Goal: Task Accomplishment & Management: Manage account settings

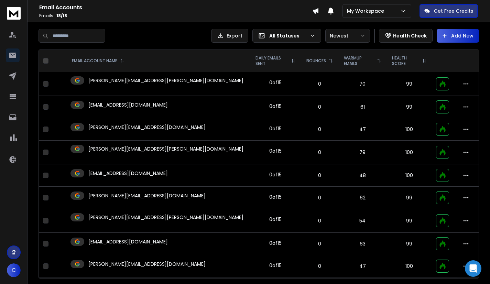
click at [264, 135] on tr "chad@bleunixdigitalhubs.co 0 of 15 0 47 100" at bounding box center [259, 129] width 440 height 22
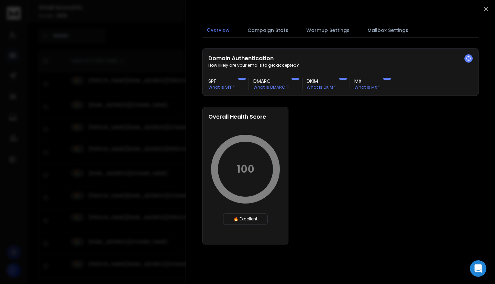
click at [271, 26] on button "Campaign Stats" at bounding box center [268, 30] width 49 height 15
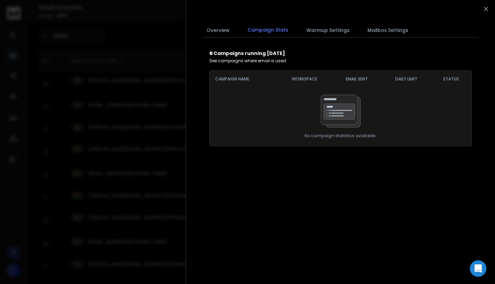
click at [313, 30] on button "Warmup Settings" at bounding box center [328, 30] width 52 height 15
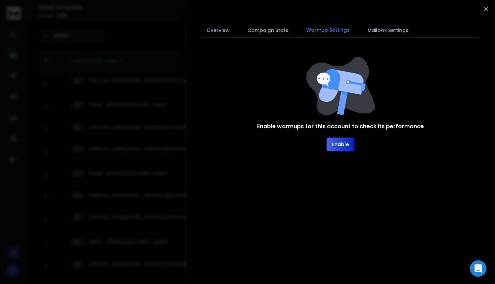
click at [399, 27] on button "Mailbox Settings" at bounding box center [388, 30] width 49 height 15
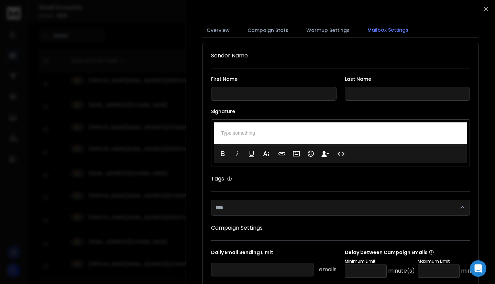
click at [330, 26] on button "Warmup Settings" at bounding box center [328, 30] width 52 height 15
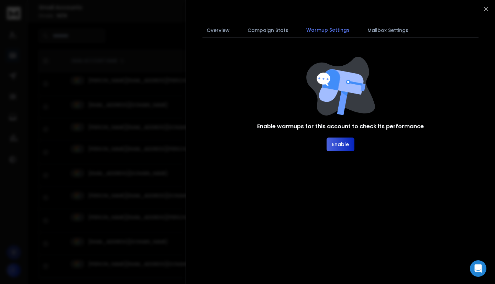
click at [277, 29] on button "Campaign Stats" at bounding box center [268, 30] width 49 height 15
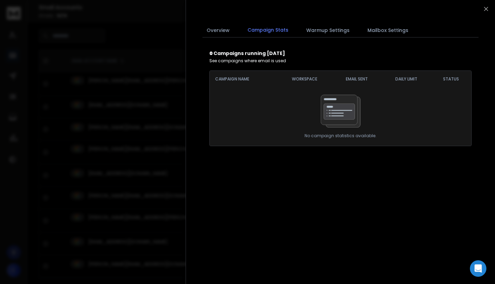
click at [223, 27] on button "Overview" at bounding box center [218, 30] width 31 height 15
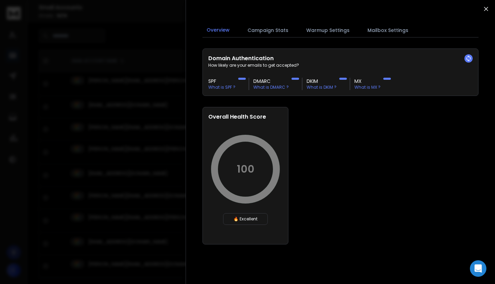
click at [486, 8] on icon "button" at bounding box center [486, 9] width 7 height 7
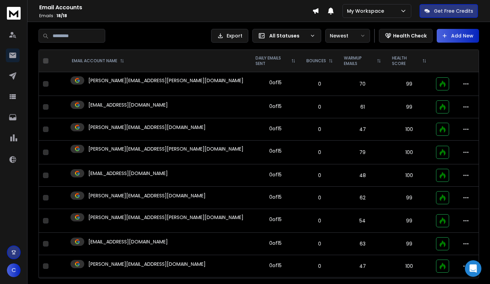
click at [440, 82] on icon at bounding box center [443, 84] width 6 height 7
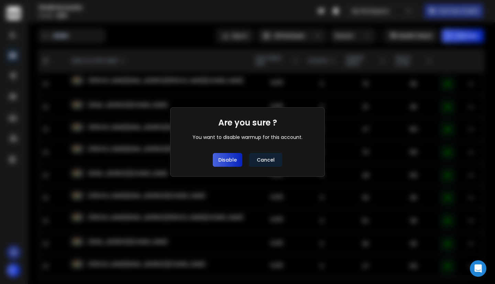
click at [272, 162] on button "Cancel" at bounding box center [265, 160] width 33 height 14
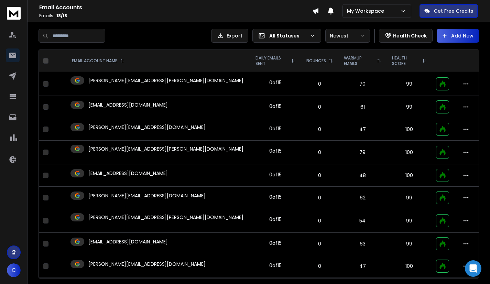
click at [180, 84] on div "[PERSON_NAME][EMAIL_ADDRESS][PERSON_NAME][DOMAIN_NAME]" at bounding box center [158, 81] width 175 height 11
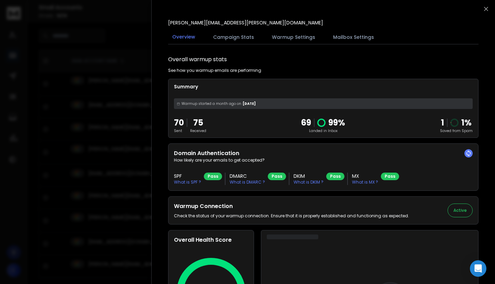
click at [240, 34] on button "Campaign Stats" at bounding box center [233, 37] width 49 height 15
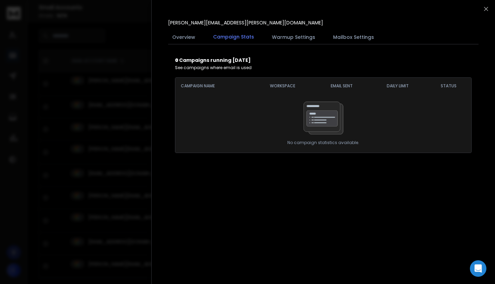
click at [305, 36] on button "Warmup Settings" at bounding box center [294, 37] width 52 height 15
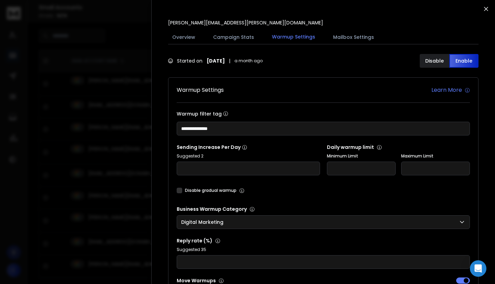
click at [487, 8] on icon "button" at bounding box center [486, 9] width 7 height 7
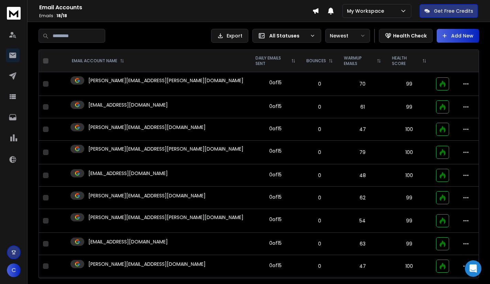
click at [143, 108] on td "[EMAIL_ADDRESS][DOMAIN_NAME]" at bounding box center [158, 107] width 184 height 22
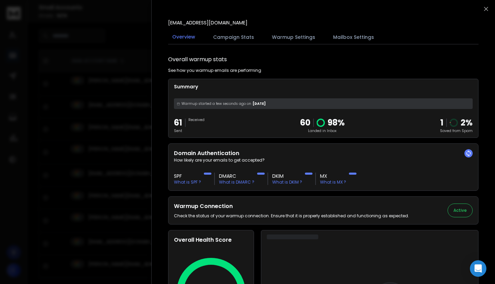
click at [296, 36] on button "Warmup Settings" at bounding box center [294, 37] width 52 height 15
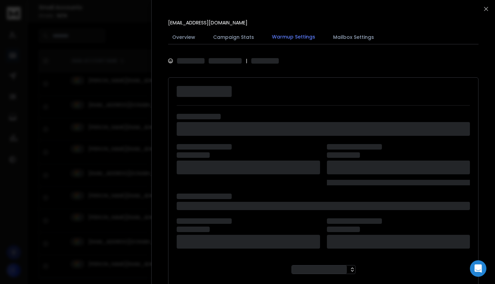
click at [189, 35] on button "Overview" at bounding box center [183, 37] width 31 height 15
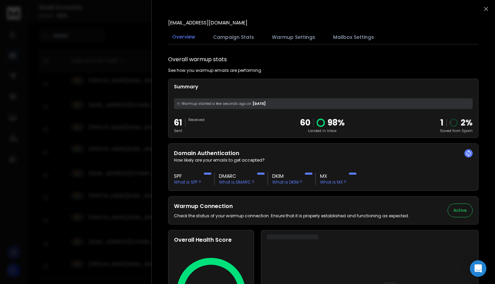
click at [246, 34] on button "Campaign Stats" at bounding box center [233, 37] width 49 height 15
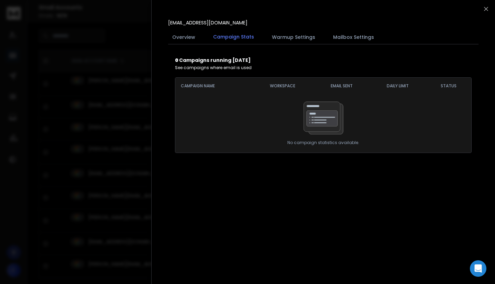
click at [299, 32] on button "Warmup Settings" at bounding box center [294, 37] width 52 height 15
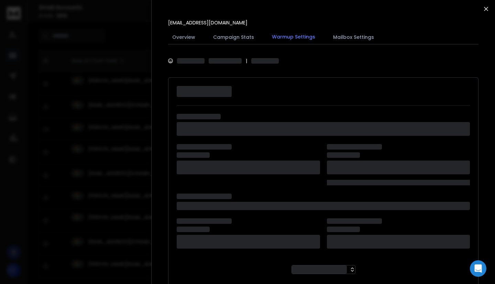
click at [485, 9] on icon "button" at bounding box center [486, 8] width 3 height 3
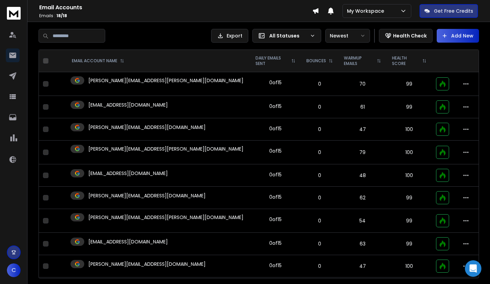
click at [190, 134] on td "[PERSON_NAME][EMAIL_ADDRESS][DOMAIN_NAME]" at bounding box center [158, 129] width 184 height 22
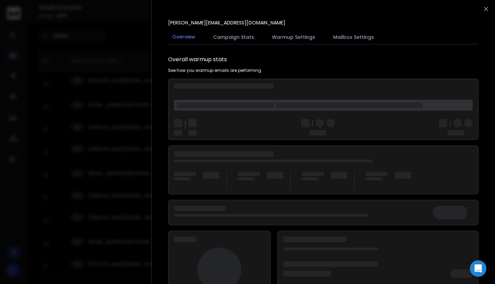
click at [54, 146] on div at bounding box center [247, 142] width 495 height 284
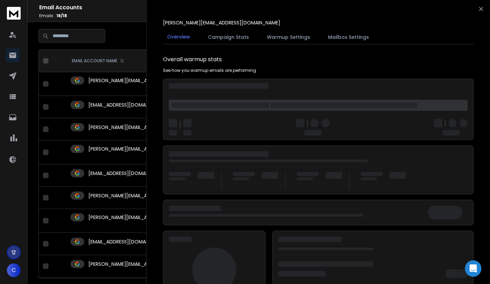
click at [54, 146] on td at bounding box center [53, 153] width 28 height 24
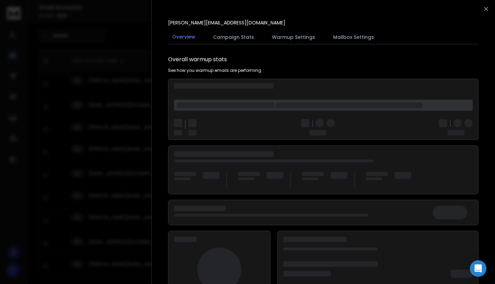
click at [54, 146] on div at bounding box center [247, 142] width 495 height 284
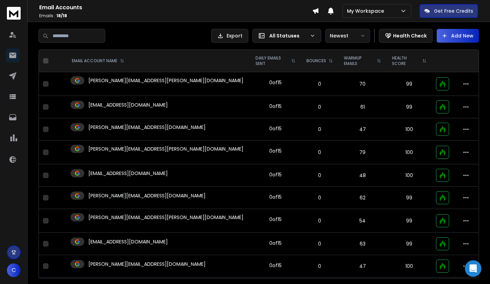
click at [130, 194] on p "[PERSON_NAME][EMAIL_ADDRESS][DOMAIN_NAME]" at bounding box center [146, 195] width 117 height 7
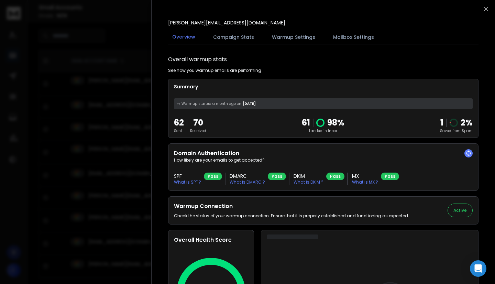
click at [298, 29] on div "chad@bleunixdigitallabs.co Overview Campaign Stats Warmup Settings Mailbox Sett…" at bounding box center [323, 271] width 327 height 526
click at [291, 36] on button "Warmup Settings" at bounding box center [294, 37] width 52 height 15
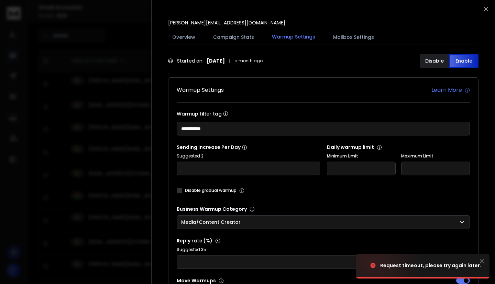
click at [456, 266] on div "Request timeout, please try again later." at bounding box center [431, 265] width 101 height 7
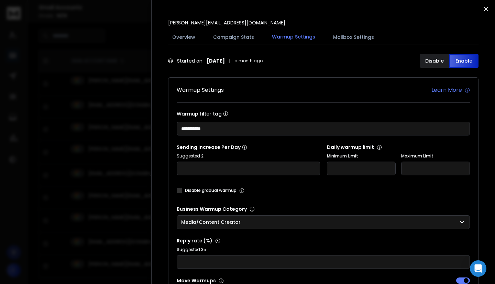
click at [483, 11] on icon "button" at bounding box center [486, 9] width 7 height 7
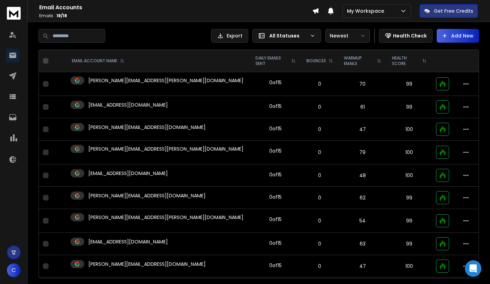
click at [138, 109] on td "[EMAIL_ADDRESS][DOMAIN_NAME]" at bounding box center [158, 107] width 184 height 22
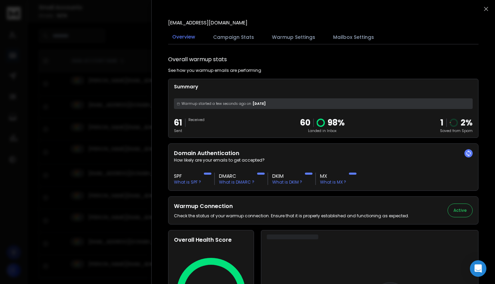
click at [309, 35] on button "Warmup Settings" at bounding box center [294, 37] width 52 height 15
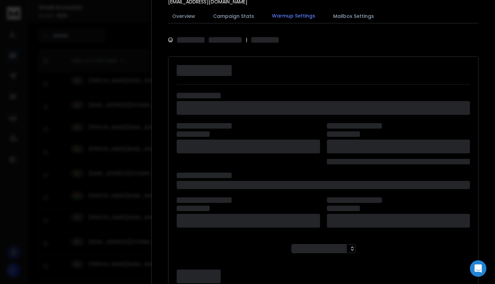
scroll to position [48, 0]
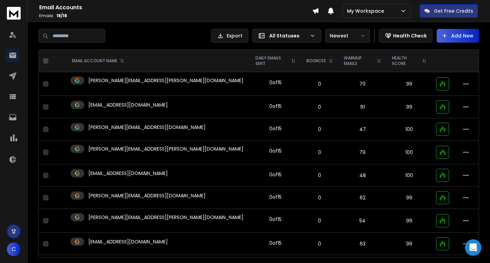
click at [120, 102] on p "[EMAIL_ADDRESS][DOMAIN_NAME]" at bounding box center [127, 105] width 79 height 7
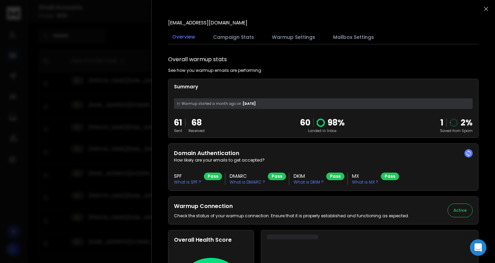
click at [293, 34] on button "Warmup Settings" at bounding box center [294, 37] width 52 height 15
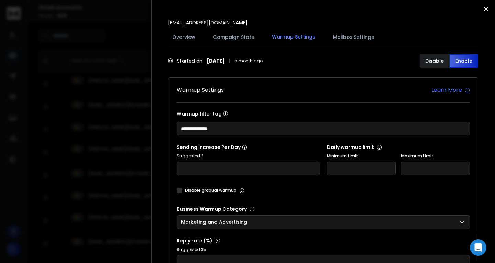
click at [485, 9] on icon "button" at bounding box center [486, 8] width 3 height 3
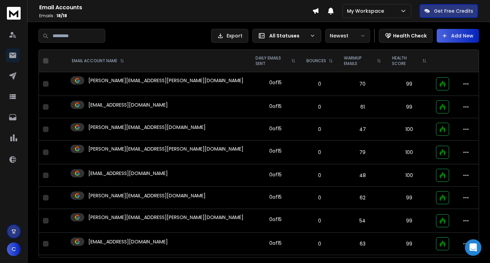
click at [130, 126] on p "[PERSON_NAME][EMAIL_ADDRESS][DOMAIN_NAME]" at bounding box center [146, 127] width 117 height 7
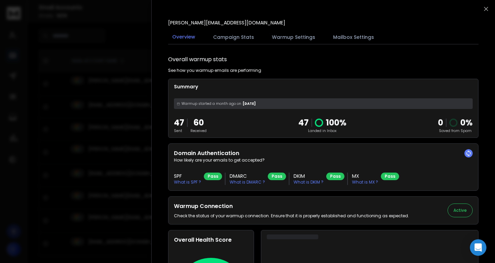
click at [302, 35] on button "Warmup Settings" at bounding box center [294, 37] width 52 height 15
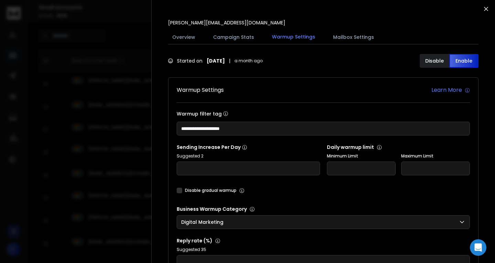
click at [486, 10] on icon "button" at bounding box center [486, 8] width 3 height 3
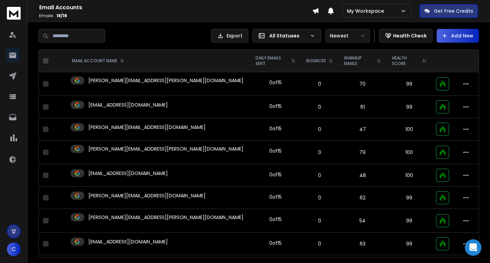
click at [168, 91] on td "[PERSON_NAME][EMAIL_ADDRESS][PERSON_NAME][DOMAIN_NAME]" at bounding box center [158, 84] width 184 height 24
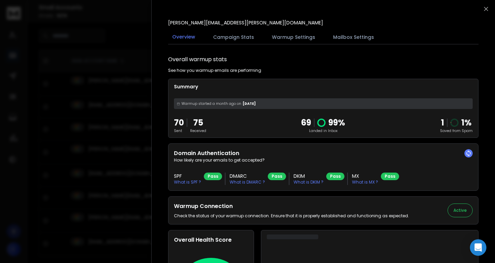
click at [303, 34] on button "Warmup Settings" at bounding box center [294, 37] width 52 height 15
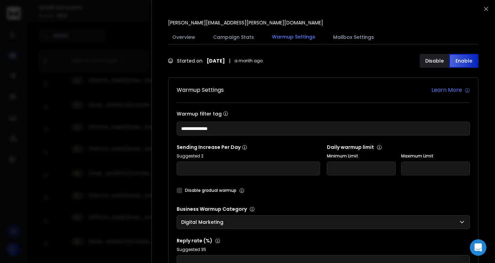
click at [482, 5] on div "**********" at bounding box center [323, 131] width 344 height 263
click at [484, 11] on icon "button" at bounding box center [486, 9] width 7 height 7
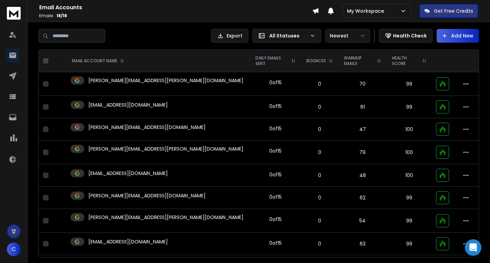
click at [258, 112] on td "0 of 15" at bounding box center [275, 105] width 51 height 18
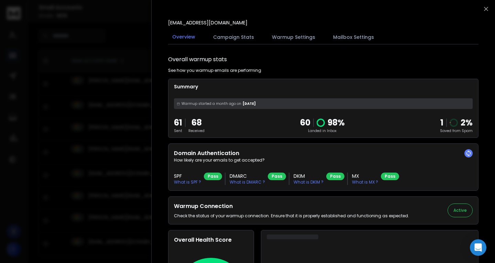
click at [302, 37] on button "Warmup Settings" at bounding box center [294, 37] width 52 height 15
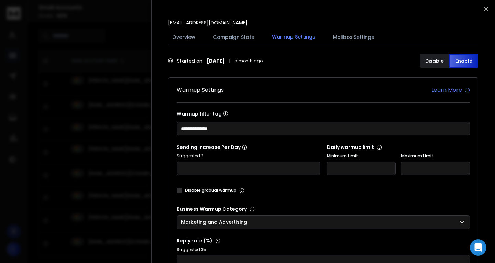
drag, startPoint x: 421, startPoint y: 168, endPoint x: 384, endPoint y: 177, distance: 38.2
click at [384, 177] on form "**********" at bounding box center [324, 242] width 294 height 313
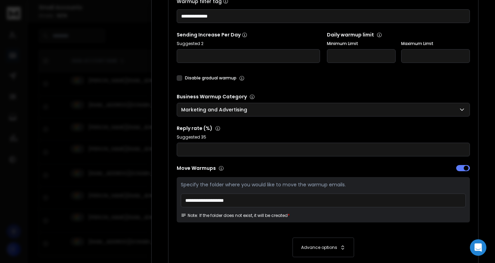
scroll to position [163, 0]
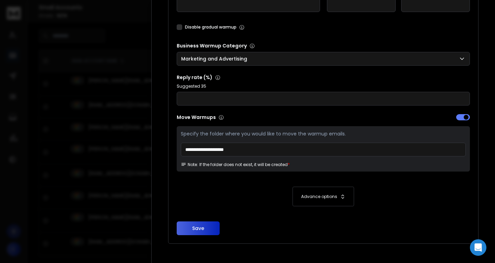
type input "**"
click at [181, 228] on button "Save" at bounding box center [198, 229] width 43 height 14
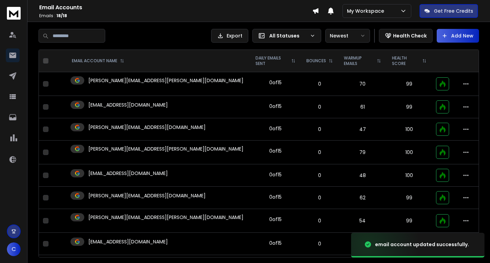
click at [301, 136] on td "0" at bounding box center [320, 129] width 38 height 22
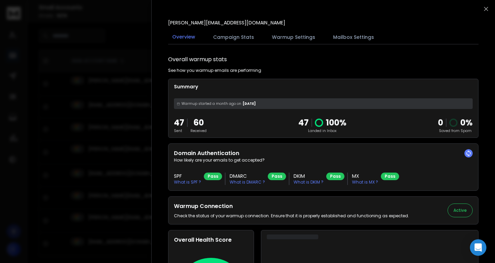
click at [310, 32] on button "Warmup Settings" at bounding box center [294, 37] width 52 height 15
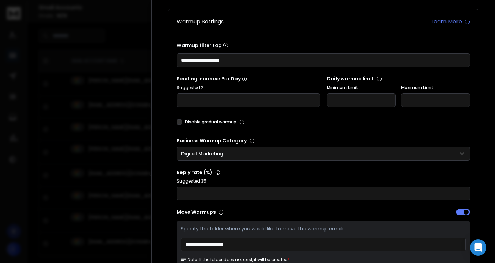
scroll to position [69, 0]
drag, startPoint x: 414, startPoint y: 101, endPoint x: 390, endPoint y: 105, distance: 24.2
click at [391, 105] on div "Minimum Limit * Maximum Limit **" at bounding box center [398, 96] width 143 height 22
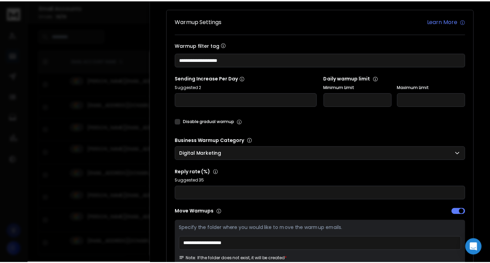
scroll to position [163, 0]
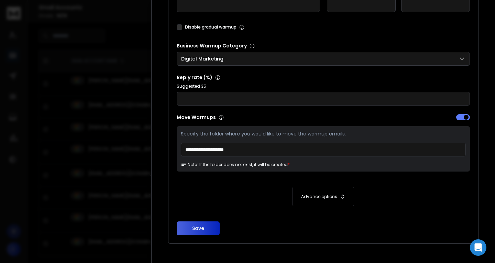
type input "**"
click at [206, 231] on button "Save" at bounding box center [198, 229] width 43 height 14
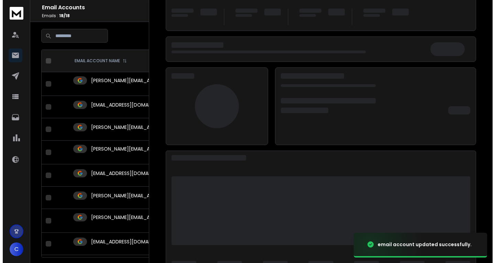
scroll to position [0, 0]
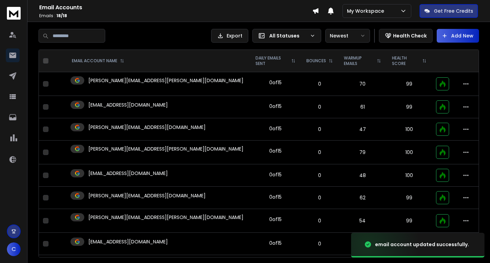
click at [400, 147] on td "100" at bounding box center [409, 153] width 45 height 24
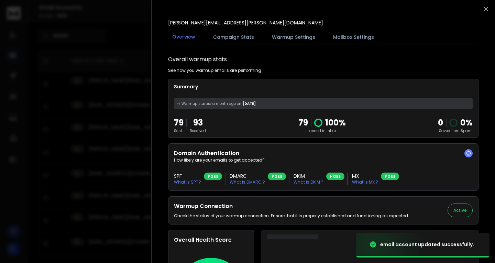
click at [306, 31] on button "Warmup Settings" at bounding box center [294, 37] width 52 height 15
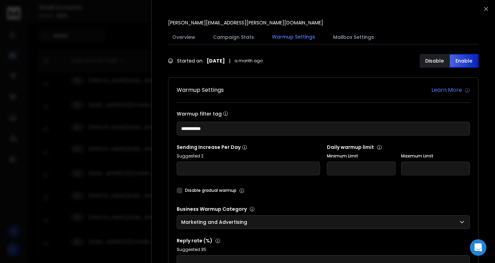
drag, startPoint x: 416, startPoint y: 164, endPoint x: 375, endPoint y: 172, distance: 41.8
click at [375, 172] on div "Minimum Limit * Maximum Limit **" at bounding box center [398, 164] width 143 height 22
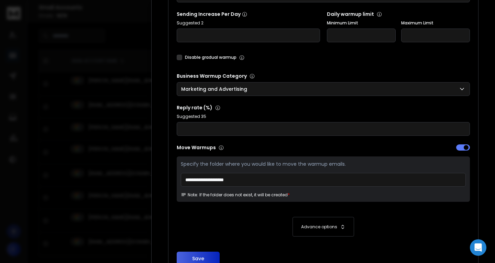
scroll to position [163, 0]
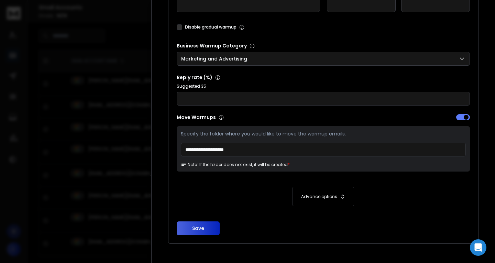
type input "**"
click at [201, 226] on button "Save" at bounding box center [198, 229] width 43 height 14
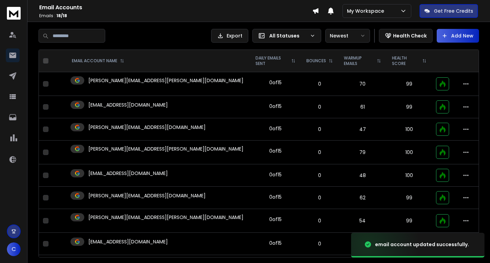
click at [405, 173] on td "100" at bounding box center [409, 175] width 45 height 22
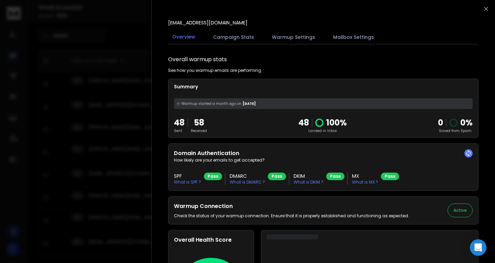
click at [308, 34] on button "Warmup Settings" at bounding box center [294, 37] width 52 height 15
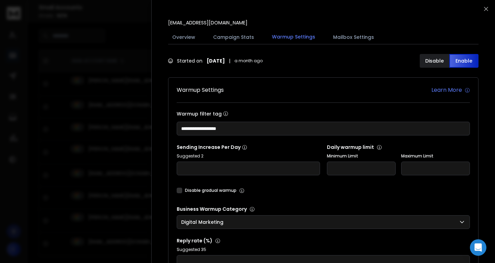
drag, startPoint x: 411, startPoint y: 169, endPoint x: 380, endPoint y: 175, distance: 31.9
click at [380, 175] on form "**********" at bounding box center [324, 242] width 294 height 313
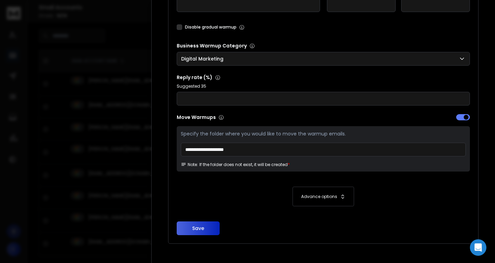
type input "**"
click at [206, 225] on button "Save" at bounding box center [198, 229] width 43 height 14
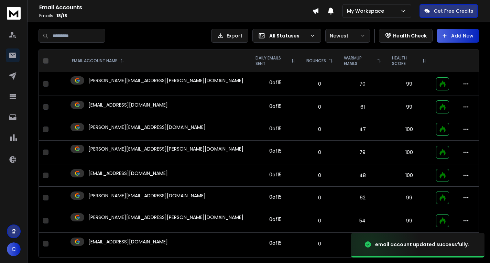
click at [408, 195] on td "99" at bounding box center [409, 198] width 45 height 22
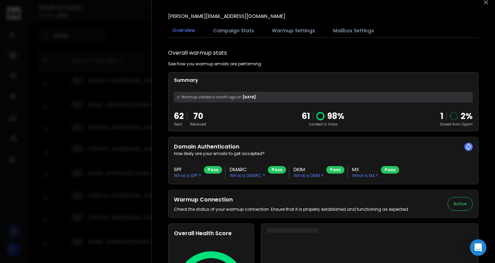
scroll to position [0, 0]
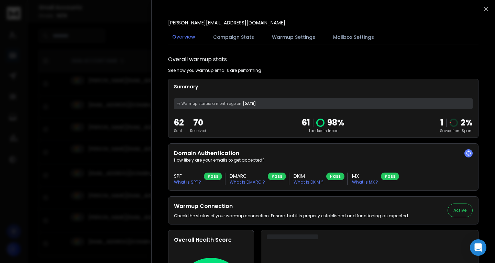
click at [310, 36] on button "Warmup Settings" at bounding box center [294, 37] width 52 height 15
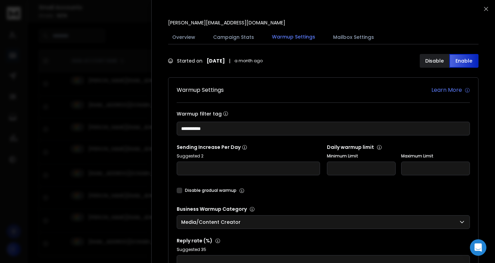
drag, startPoint x: 417, startPoint y: 168, endPoint x: 373, endPoint y: 176, distance: 44.7
click at [376, 175] on form "**********" at bounding box center [324, 242] width 294 height 313
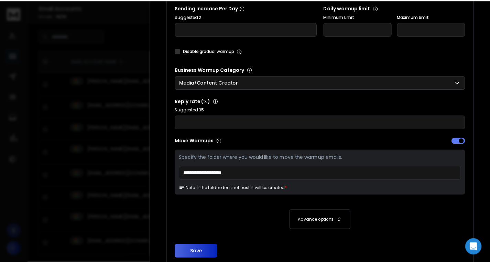
scroll to position [163, 0]
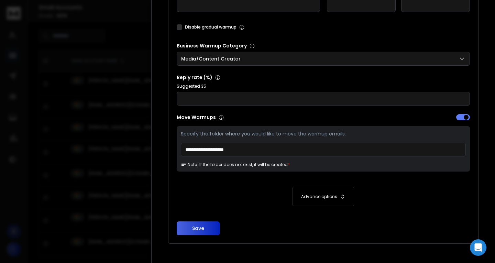
type input "**"
click at [203, 226] on button "Save" at bounding box center [198, 229] width 43 height 14
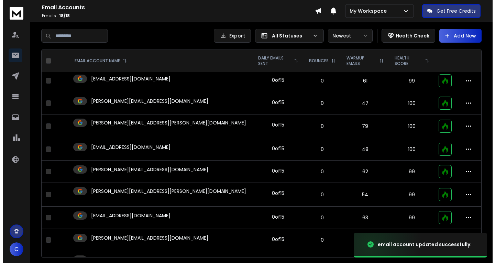
scroll to position [34, 0]
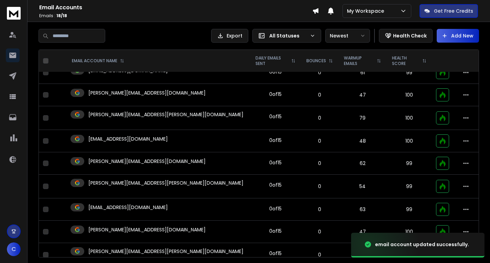
click at [395, 185] on td "99" at bounding box center [409, 187] width 45 height 24
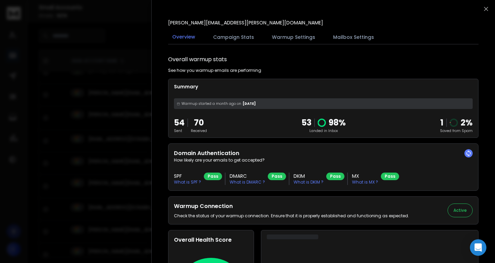
drag, startPoint x: 302, startPoint y: 36, endPoint x: 316, endPoint y: 47, distance: 17.3
click at [303, 36] on button "Warmup Settings" at bounding box center [294, 37] width 52 height 15
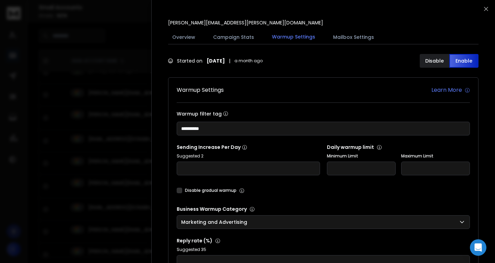
drag, startPoint x: 416, startPoint y: 170, endPoint x: 395, endPoint y: 171, distance: 21.4
click at [395, 171] on div "Minimum Limit * Maximum Limit **" at bounding box center [398, 164] width 143 height 22
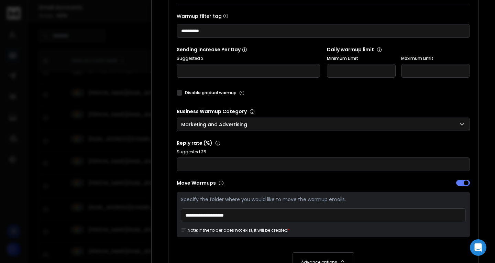
scroll to position [163, 0]
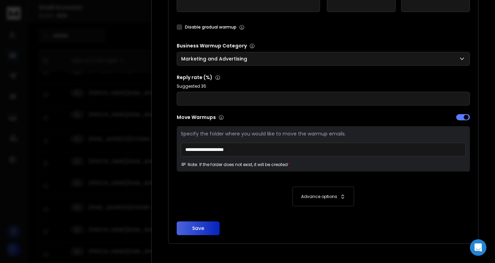
type input "**"
click at [204, 232] on button "Save" at bounding box center [198, 229] width 43 height 14
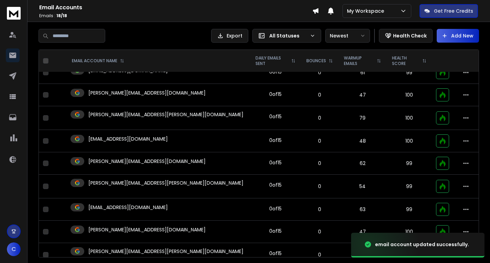
click at [398, 209] on td "99" at bounding box center [409, 210] width 45 height 22
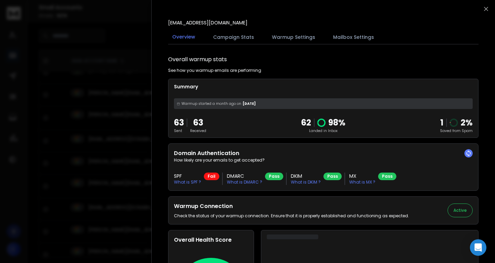
click at [305, 38] on button "Warmup Settings" at bounding box center [294, 37] width 52 height 15
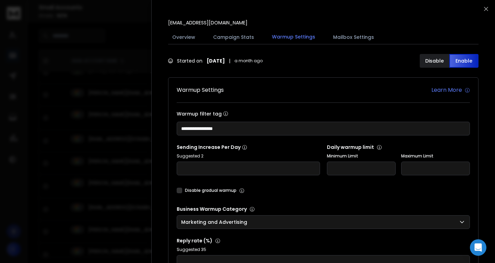
drag, startPoint x: 413, startPoint y: 166, endPoint x: 386, endPoint y: 172, distance: 27.1
click at [387, 172] on div "Minimum Limit * Maximum Limit **" at bounding box center [398, 164] width 143 height 22
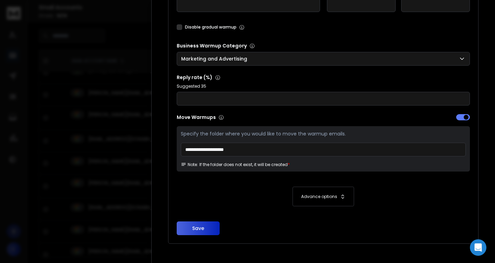
type input "**"
drag, startPoint x: 203, startPoint y: 227, endPoint x: 217, endPoint y: 223, distance: 14.9
click at [204, 226] on button "Save" at bounding box center [198, 229] width 43 height 14
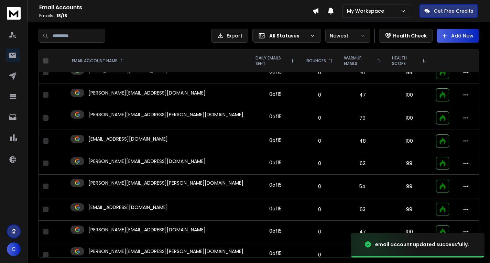
click at [402, 177] on td "99" at bounding box center [409, 187] width 45 height 24
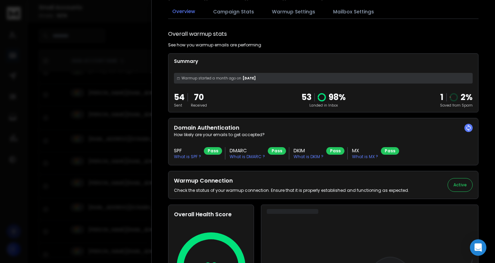
scroll to position [0, 0]
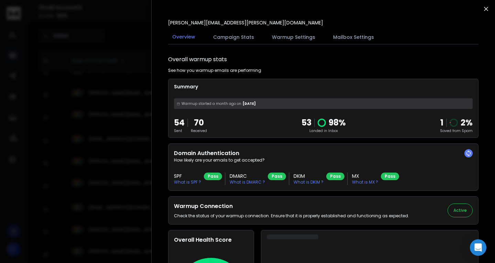
click at [486, 9] on icon "button" at bounding box center [486, 9] width 7 height 7
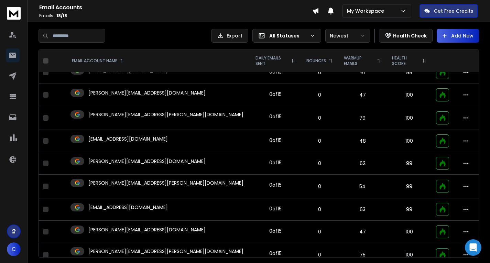
click at [400, 208] on td "99" at bounding box center [409, 210] width 45 height 22
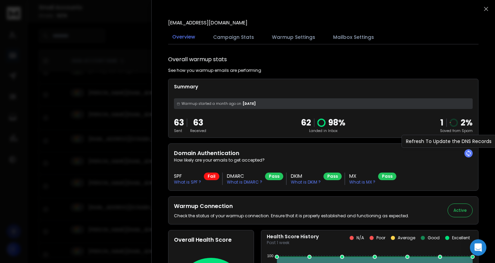
click at [469, 154] on icon at bounding box center [469, 153] width 7 height 7
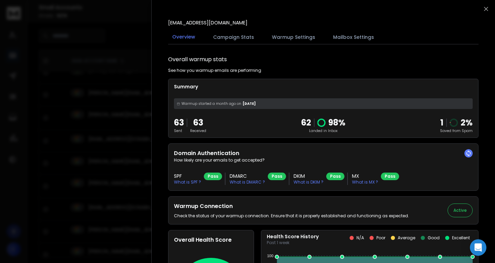
click at [301, 35] on button "Warmup Settings" at bounding box center [294, 37] width 52 height 15
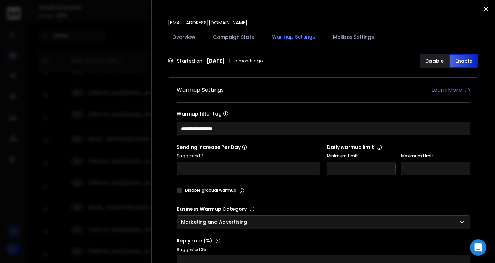
click at [485, 9] on icon "button" at bounding box center [486, 8] width 3 height 3
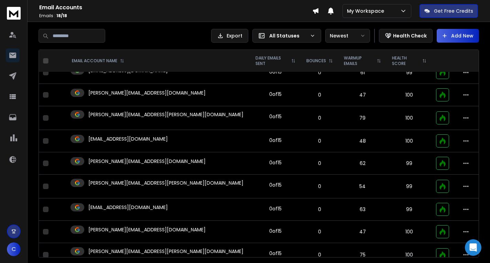
click at [387, 228] on td "100" at bounding box center [409, 232] width 45 height 22
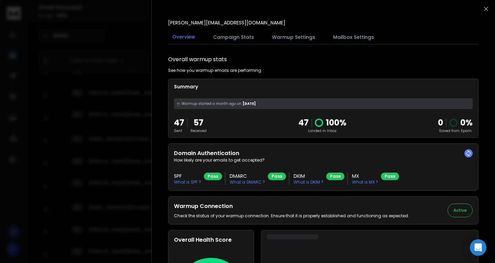
drag, startPoint x: 280, startPoint y: 33, endPoint x: 288, endPoint y: 36, distance: 7.9
click at [281, 33] on button "Warmup Settings" at bounding box center [294, 37] width 52 height 15
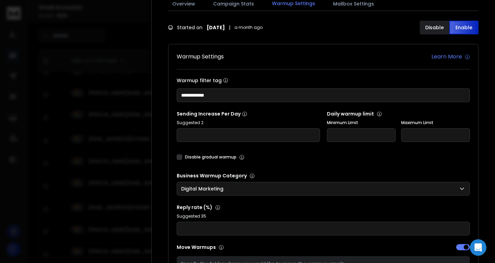
scroll to position [69, 0]
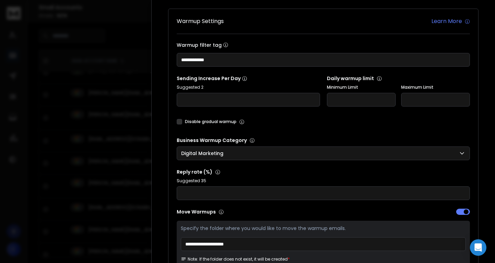
drag, startPoint x: 419, startPoint y: 99, endPoint x: 382, endPoint y: 107, distance: 38.0
click at [383, 107] on form "**********" at bounding box center [324, 173] width 294 height 313
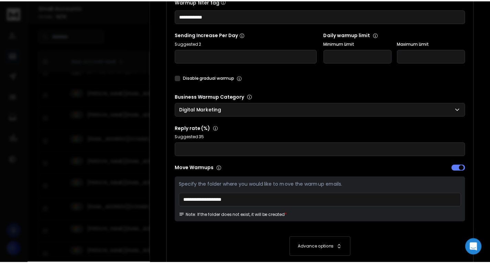
scroll to position [163, 0]
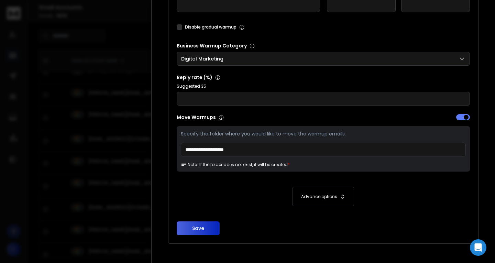
type input "**"
click at [200, 231] on button "Save" at bounding box center [198, 229] width 43 height 14
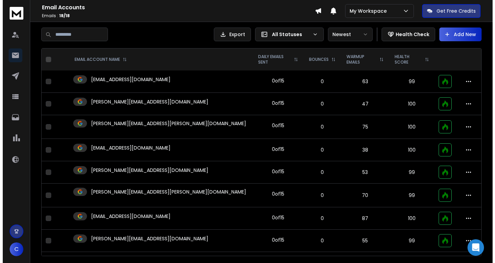
scroll to position [166, 0]
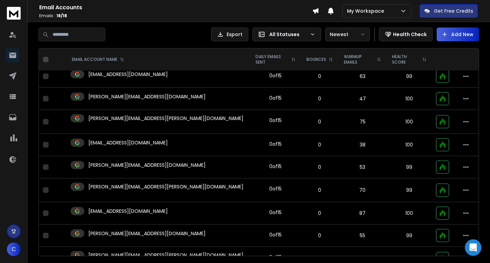
click at [387, 113] on td "100" at bounding box center [409, 122] width 45 height 24
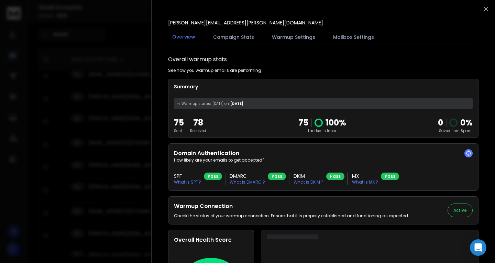
click at [305, 33] on button "Warmup Settings" at bounding box center [294, 37] width 52 height 15
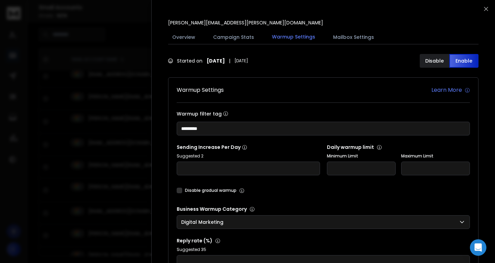
drag, startPoint x: 408, startPoint y: 172, endPoint x: 378, endPoint y: 179, distance: 30.0
click at [379, 179] on form "**********" at bounding box center [324, 242] width 294 height 313
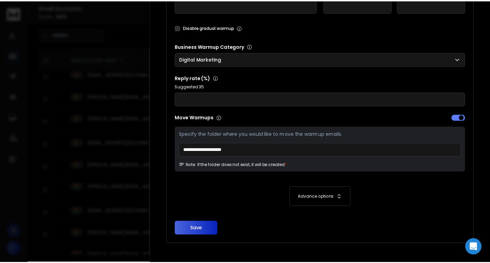
scroll to position [163, 0]
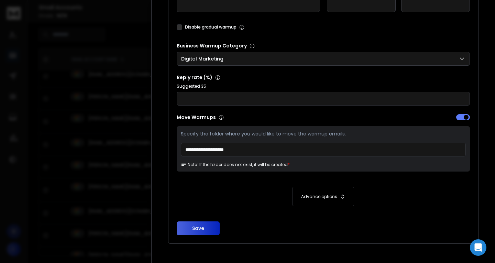
type input "**"
click at [206, 227] on button "Save" at bounding box center [198, 229] width 43 height 14
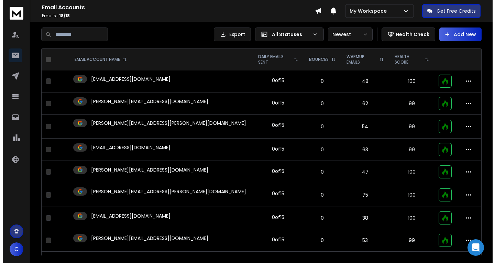
scroll to position [85, 0]
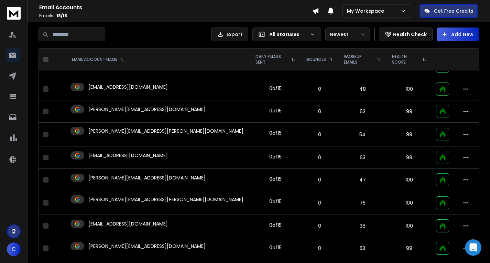
click at [392, 218] on td "100" at bounding box center [409, 226] width 45 height 22
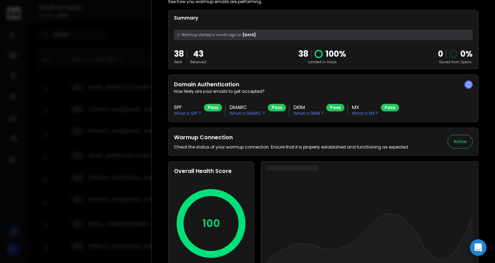
scroll to position [0, 0]
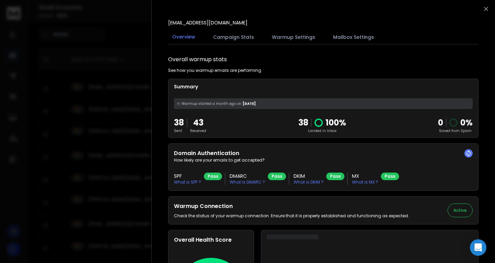
click at [301, 34] on button "Warmup Settings" at bounding box center [294, 37] width 52 height 15
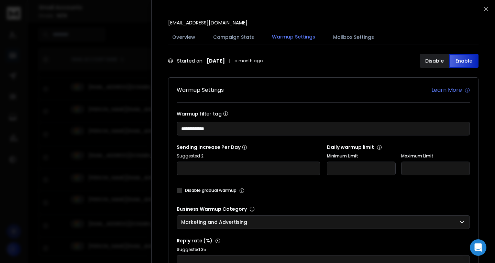
drag, startPoint x: 424, startPoint y: 167, endPoint x: 378, endPoint y: 171, distance: 45.2
click at [378, 171] on div "Minimum Limit * Maximum Limit **" at bounding box center [398, 164] width 143 height 22
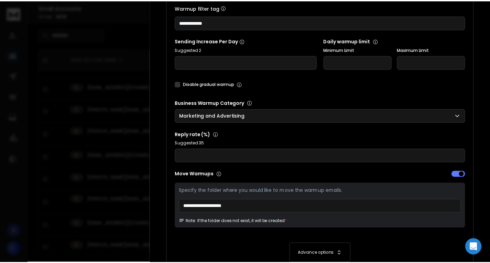
scroll to position [163, 0]
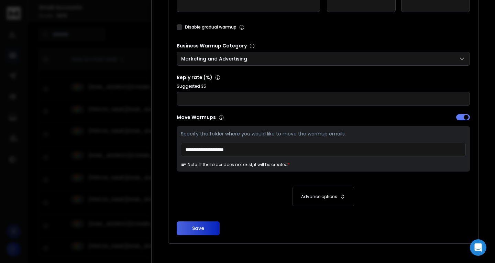
type input "**"
click at [215, 232] on button "Save" at bounding box center [198, 229] width 43 height 14
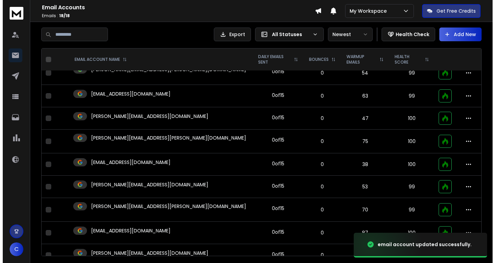
scroll to position [154, 0]
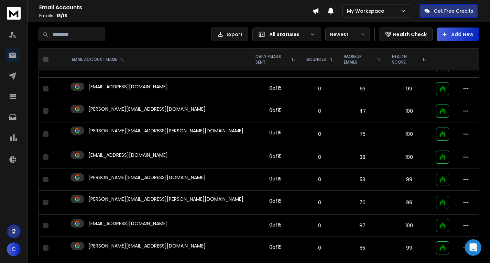
click at [395, 175] on td "99" at bounding box center [409, 180] width 45 height 22
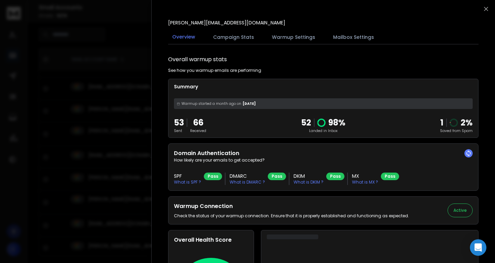
click at [297, 33] on button "Warmup Settings" at bounding box center [294, 37] width 52 height 15
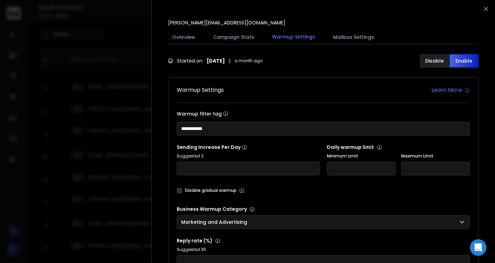
drag, startPoint x: 412, startPoint y: 170, endPoint x: 396, endPoint y: 170, distance: 15.1
click at [396, 170] on div "Minimum Limit * Maximum Limit **" at bounding box center [398, 164] width 143 height 22
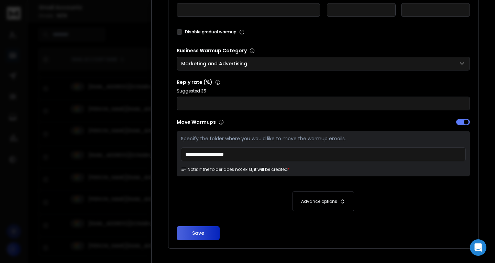
scroll to position [163, 0]
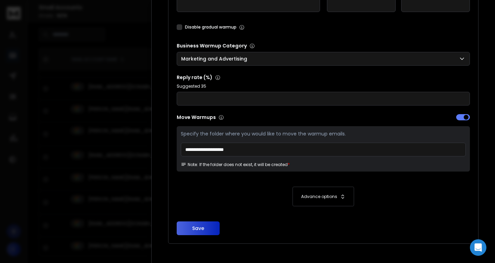
type input "**"
click at [211, 229] on button "Save" at bounding box center [198, 229] width 43 height 14
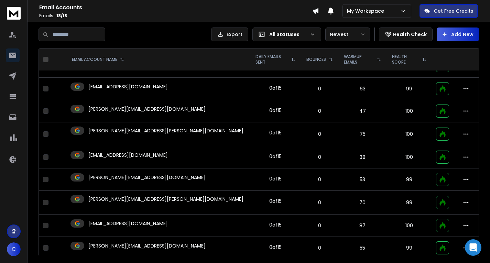
click at [397, 195] on td "99" at bounding box center [409, 203] width 45 height 24
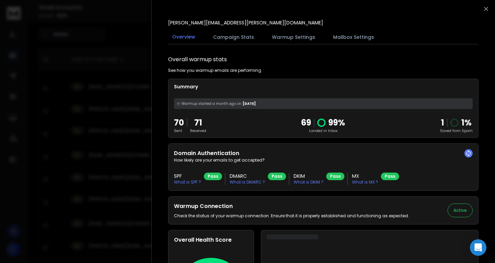
click at [301, 36] on button "Warmup Settings" at bounding box center [294, 37] width 52 height 15
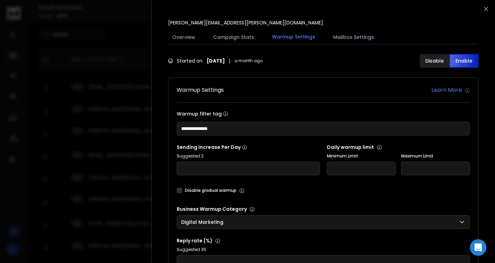
drag, startPoint x: 416, startPoint y: 169, endPoint x: 378, endPoint y: 175, distance: 38.3
click at [379, 175] on div "Minimum Limit * Maximum Limit **" at bounding box center [398, 164] width 143 height 22
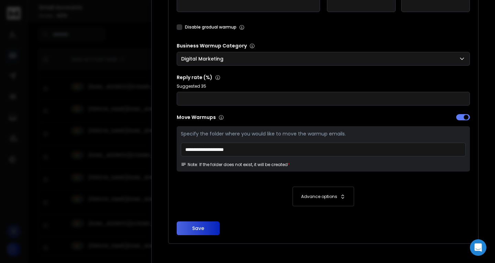
type input "**"
click at [201, 229] on button "Save" at bounding box center [198, 229] width 43 height 14
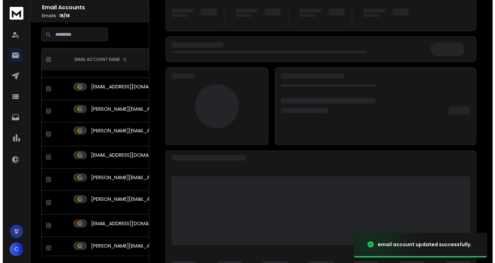
scroll to position [0, 0]
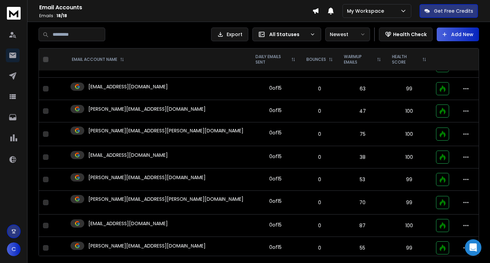
click at [392, 218] on td "100" at bounding box center [409, 226] width 45 height 22
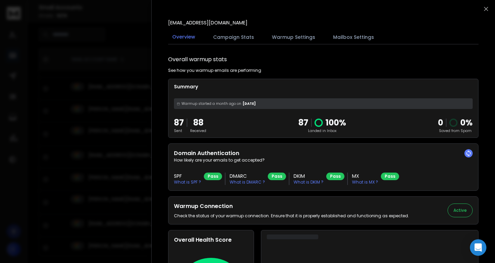
click at [335, 32] on button "Mailbox Settings" at bounding box center [353, 37] width 49 height 15
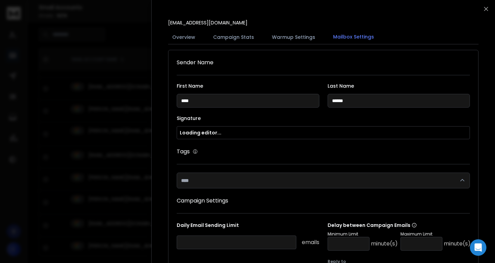
click at [296, 32] on button "Warmup Settings" at bounding box center [294, 37] width 52 height 15
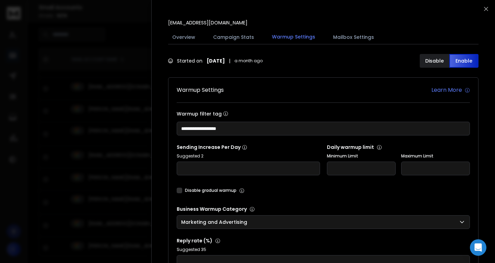
drag, startPoint x: 414, startPoint y: 168, endPoint x: 376, endPoint y: 169, distance: 37.5
click at [376, 170] on div "Minimum Limit * Maximum Limit **" at bounding box center [398, 164] width 143 height 22
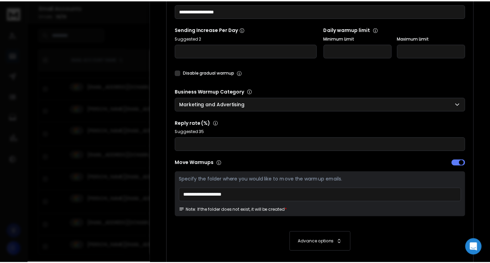
scroll to position [163, 0]
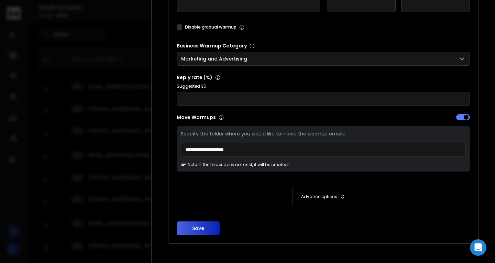
type input "**"
click at [216, 223] on button "Save" at bounding box center [198, 229] width 43 height 14
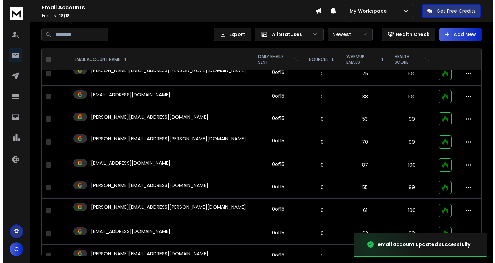
scroll to position [223, 0]
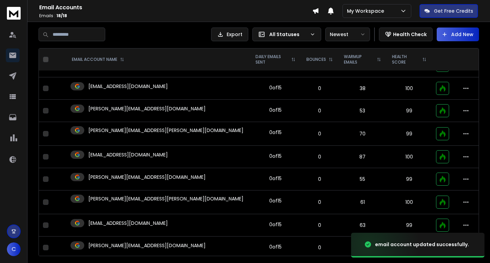
click at [391, 173] on td "99" at bounding box center [409, 179] width 45 height 22
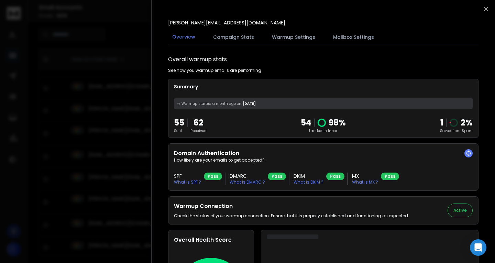
click at [297, 38] on button "Warmup Settings" at bounding box center [294, 37] width 52 height 15
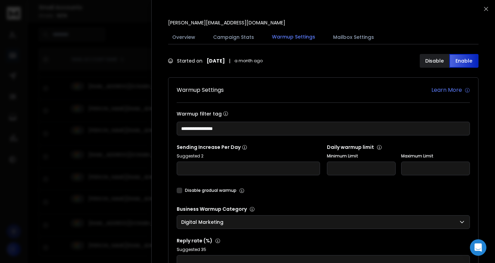
drag, startPoint x: 417, startPoint y: 170, endPoint x: 386, endPoint y: 175, distance: 31.3
click at [386, 175] on div "Minimum Limit * Maximum Limit **" at bounding box center [398, 164] width 143 height 22
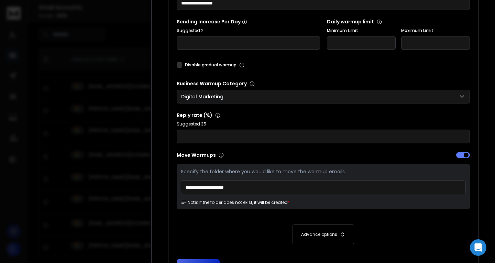
scroll to position [163, 0]
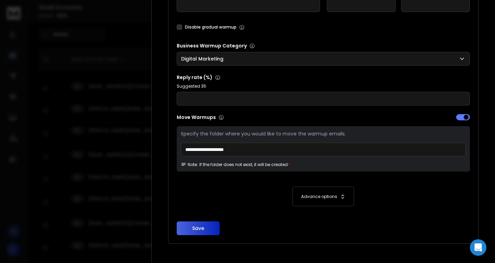
type input "**"
click at [199, 226] on button "Save" at bounding box center [198, 229] width 43 height 14
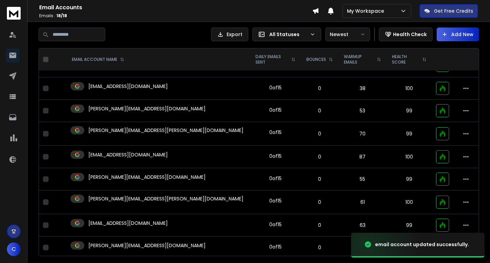
click at [395, 196] on td "100" at bounding box center [409, 203] width 45 height 24
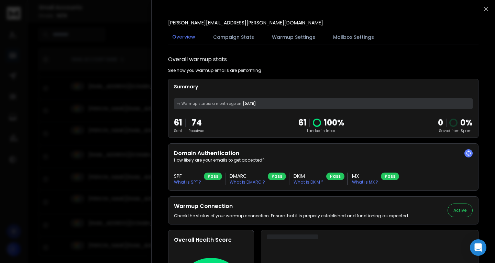
click at [298, 35] on button "Warmup Settings" at bounding box center [294, 37] width 52 height 15
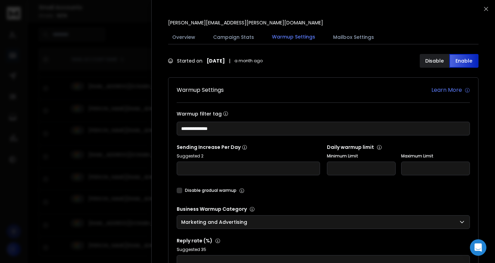
drag, startPoint x: 413, startPoint y: 172, endPoint x: 386, endPoint y: 173, distance: 26.9
click at [387, 173] on div "Minimum Limit * Maximum Limit **" at bounding box center [398, 164] width 143 height 22
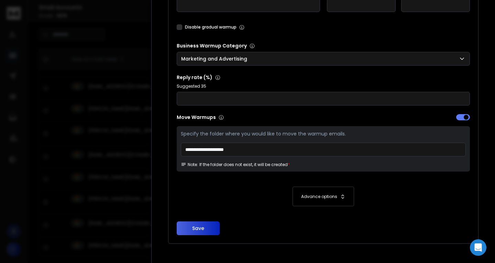
type input "**"
drag, startPoint x: 210, startPoint y: 228, endPoint x: 227, endPoint y: 224, distance: 17.8
click at [210, 228] on button "Save" at bounding box center [198, 229] width 43 height 14
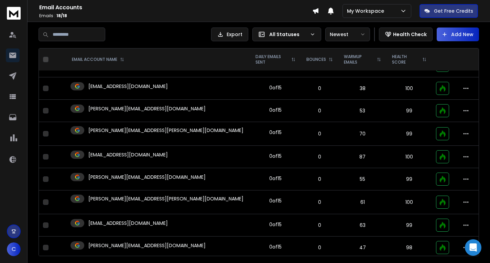
click at [395, 217] on td "99" at bounding box center [409, 225] width 45 height 22
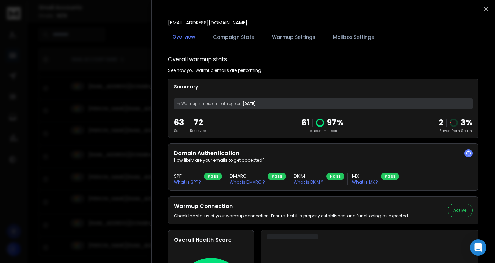
click at [313, 36] on button "Warmup Settings" at bounding box center [294, 37] width 52 height 15
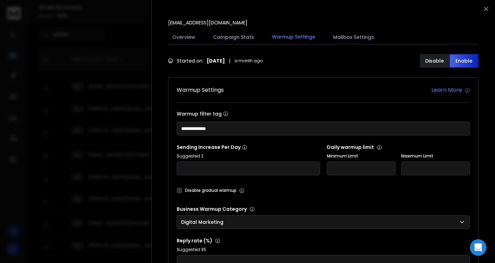
drag, startPoint x: 428, startPoint y: 168, endPoint x: 371, endPoint y: 177, distance: 58.5
click at [371, 177] on form "**********" at bounding box center [324, 242] width 294 height 313
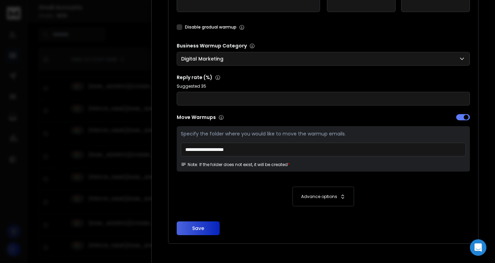
type input "**"
drag, startPoint x: 203, startPoint y: 229, endPoint x: 232, endPoint y: 221, distance: 29.6
click at [203, 228] on button "Save" at bounding box center [198, 229] width 43 height 14
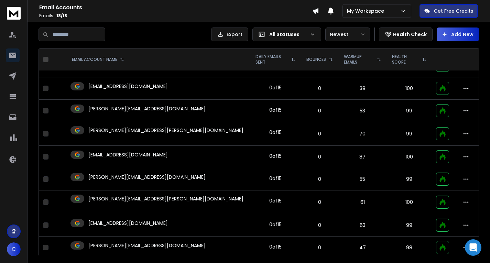
click at [393, 217] on td "99" at bounding box center [409, 225] width 45 height 22
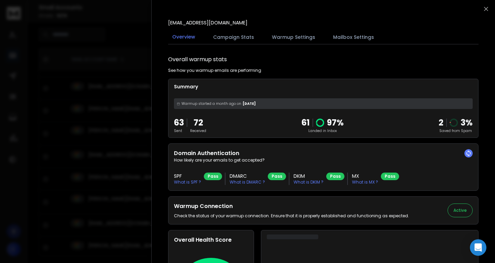
click at [305, 35] on button "Warmup Settings" at bounding box center [294, 37] width 52 height 15
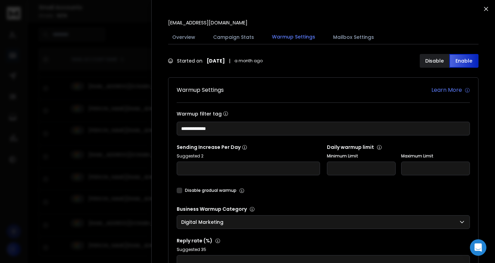
click at [483, 11] on icon "button" at bounding box center [486, 9] width 7 height 7
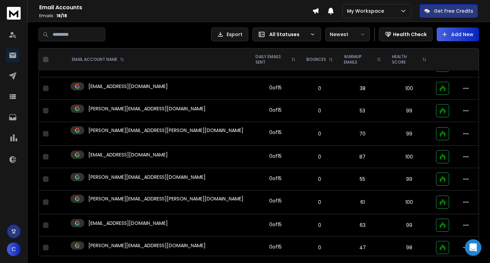
click at [391, 241] on td "98" at bounding box center [409, 248] width 45 height 22
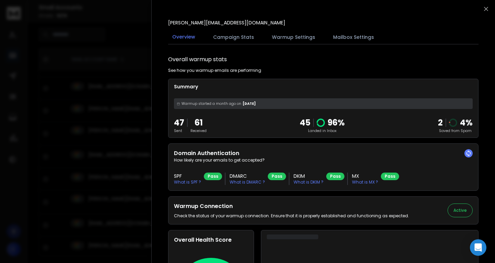
drag, startPoint x: 301, startPoint y: 34, endPoint x: 324, endPoint y: 40, distance: 23.9
click at [301, 34] on button "Warmup Settings" at bounding box center [294, 37] width 52 height 15
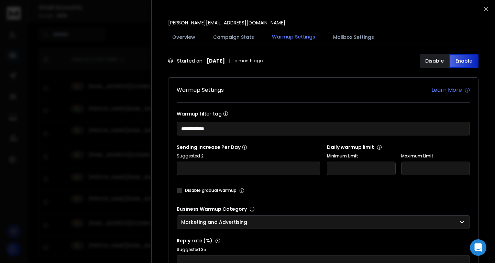
drag, startPoint x: 414, startPoint y: 172, endPoint x: 390, endPoint y: 175, distance: 24.0
click at [390, 175] on form "**********" at bounding box center [324, 242] width 294 height 313
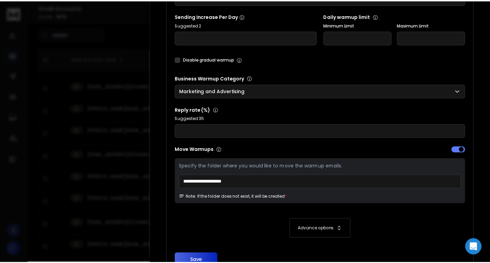
scroll to position [138, 0]
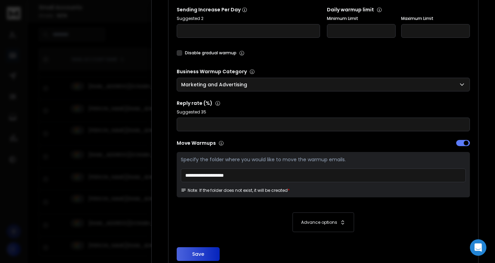
type input "**"
drag, startPoint x: 213, startPoint y: 252, endPoint x: 216, endPoint y: 246, distance: 7.3
click at [211, 251] on button "Save" at bounding box center [198, 254] width 43 height 14
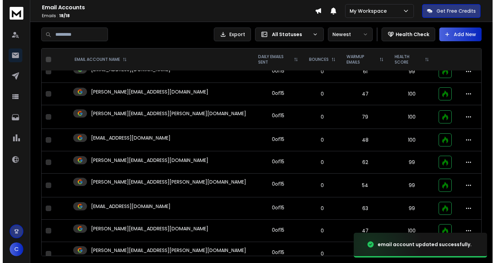
scroll to position [0, 0]
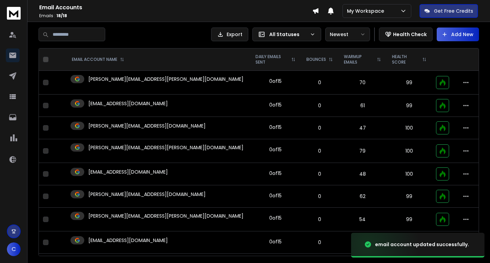
click at [339, 89] on td "70" at bounding box center [363, 83] width 48 height 24
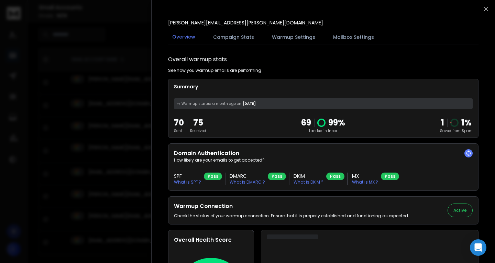
click at [278, 31] on button "Warmup Settings" at bounding box center [294, 37] width 52 height 15
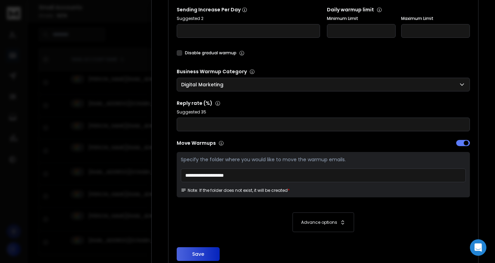
scroll to position [163, 0]
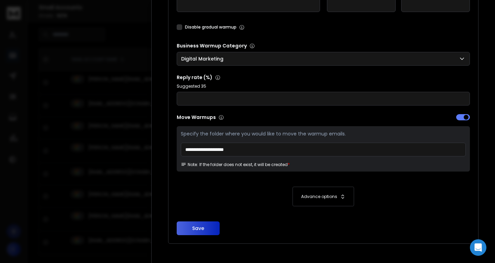
click at [344, 202] on div "Advance options" at bounding box center [324, 197] width 62 height 20
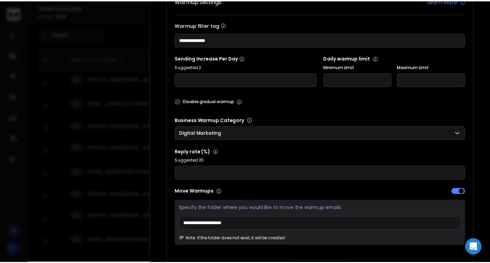
scroll to position [0, 0]
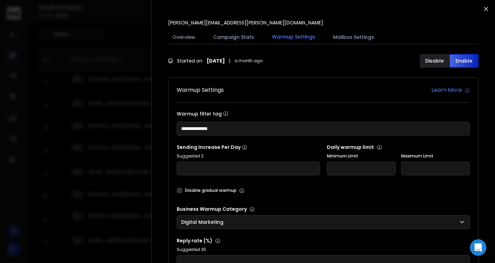
click at [485, 11] on icon "button" at bounding box center [486, 9] width 7 height 7
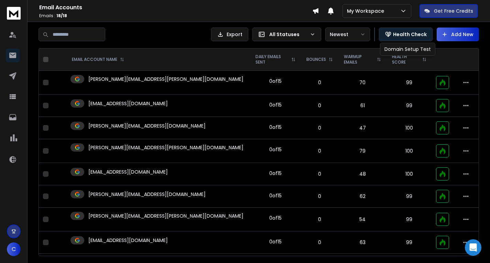
click at [401, 32] on p "Health Check" at bounding box center [410, 34] width 34 height 7
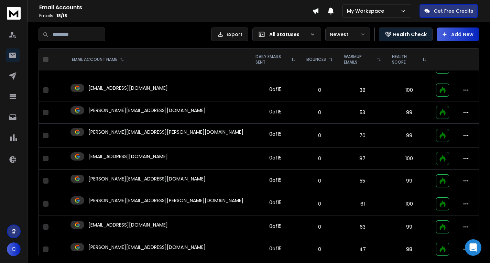
scroll to position [223, 0]
